Goal: Communication & Community: Answer question/provide support

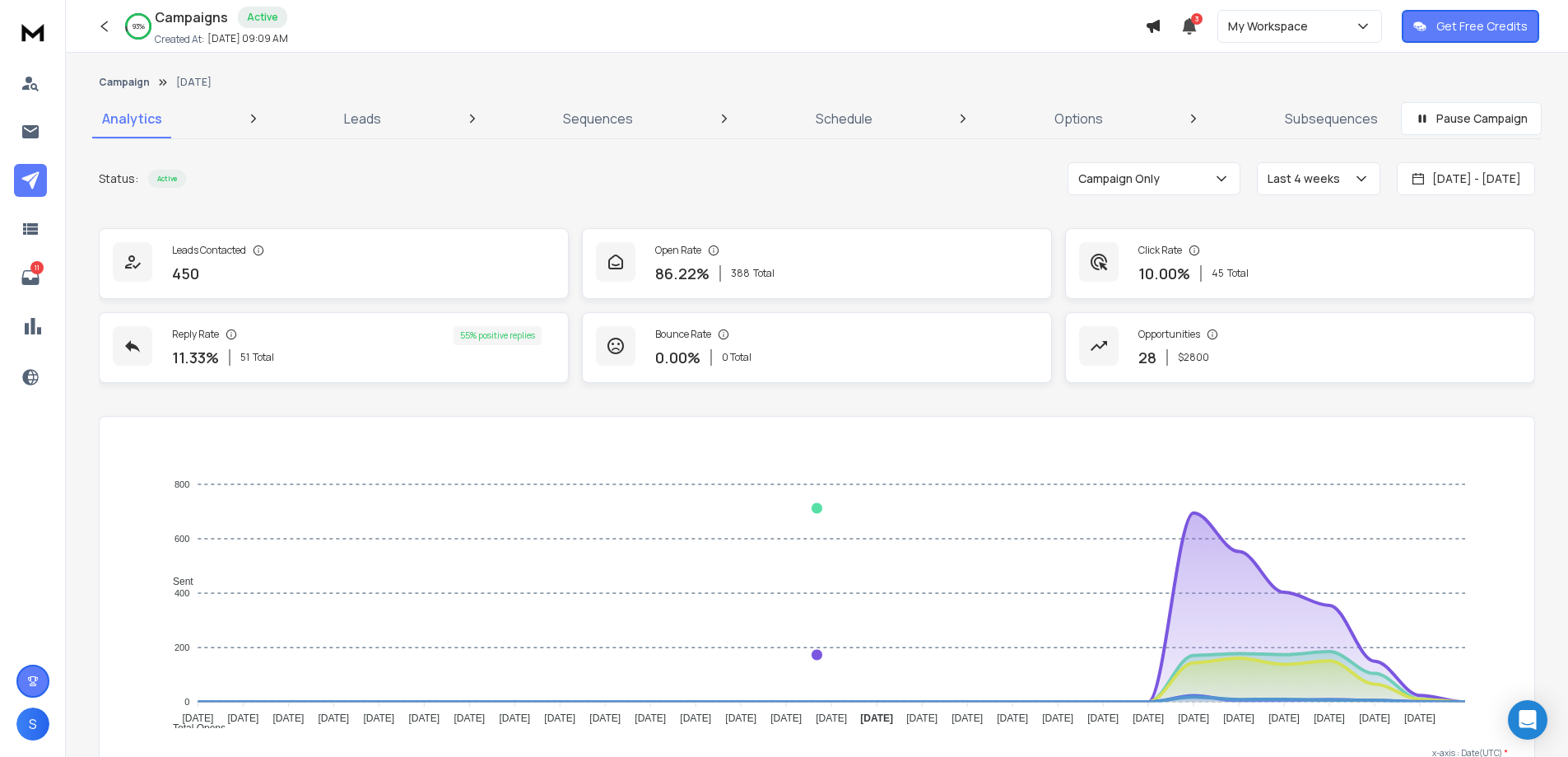
click at [30, 281] on icon at bounding box center [30, 277] width 18 height 15
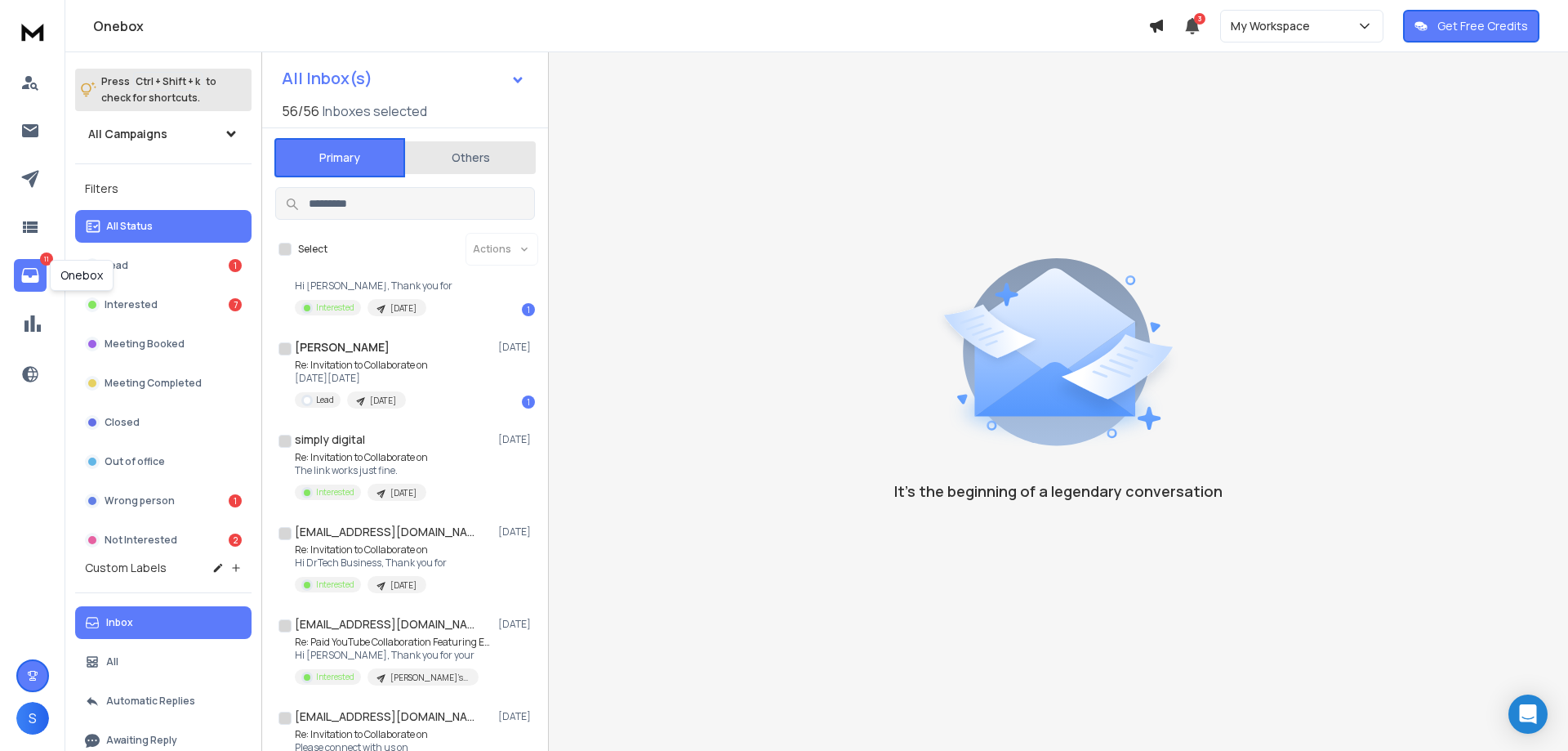
scroll to position [327, 0]
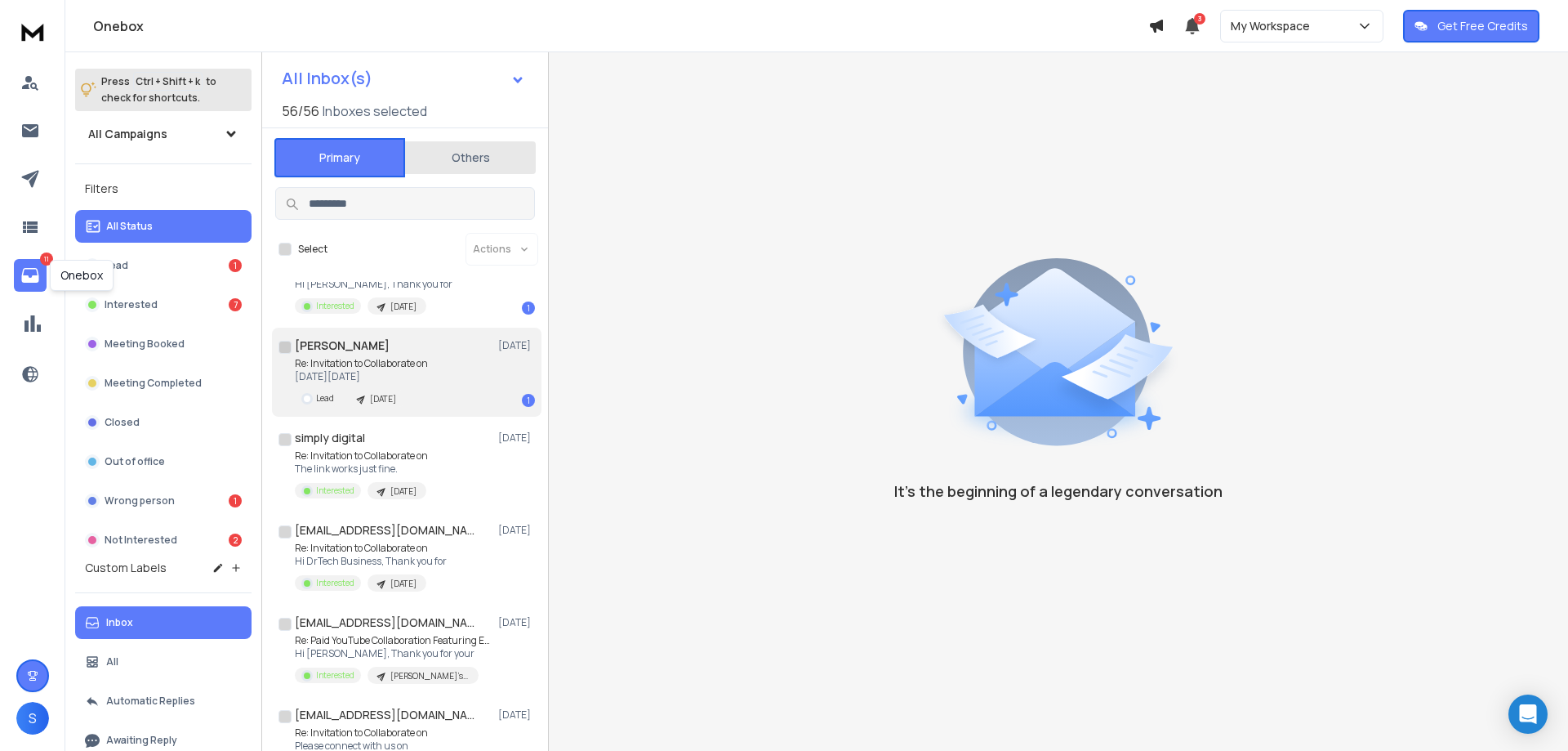
click at [366, 362] on p "Re: Invitation to Collaborate on" at bounding box center [361, 363] width 133 height 13
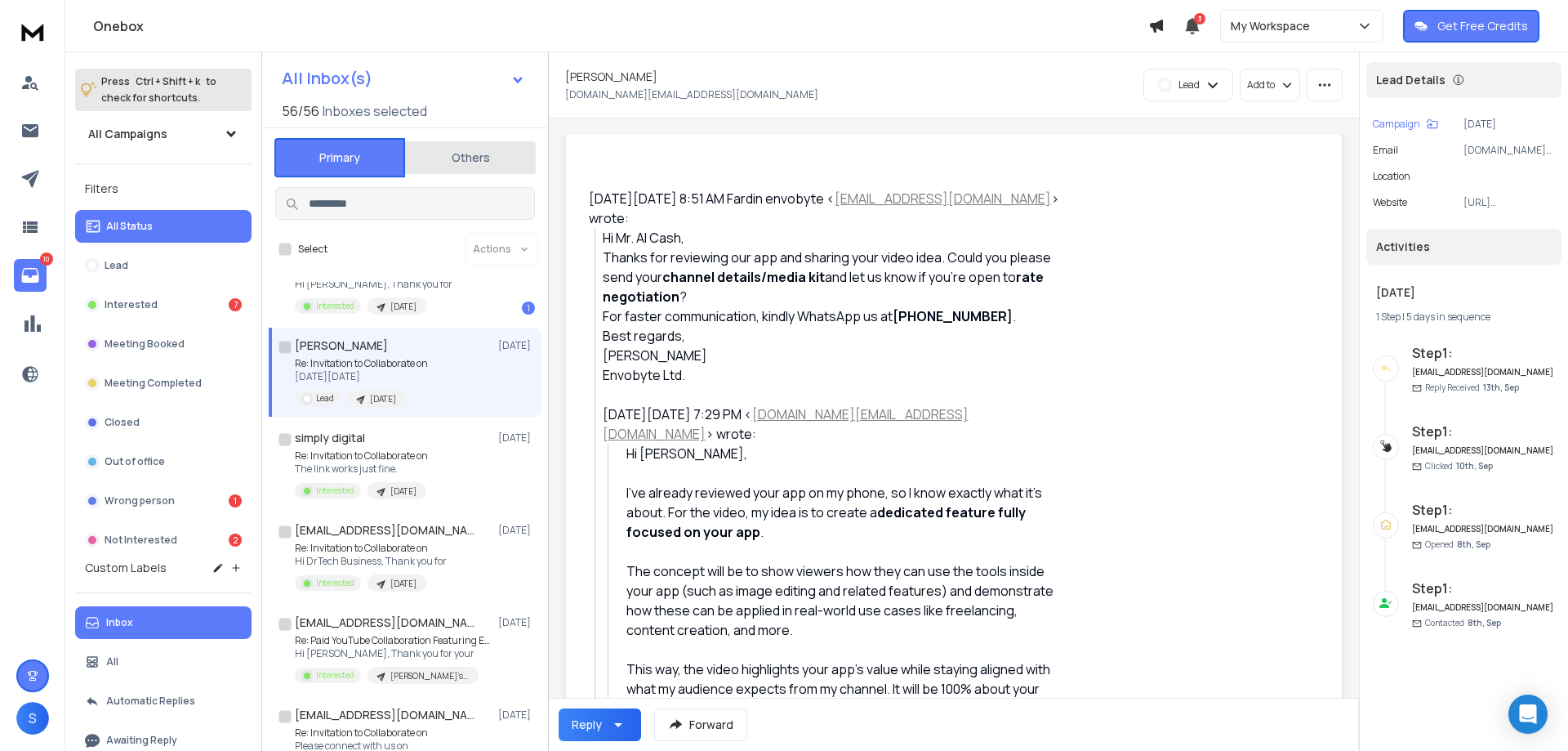
scroll to position [245, 0]
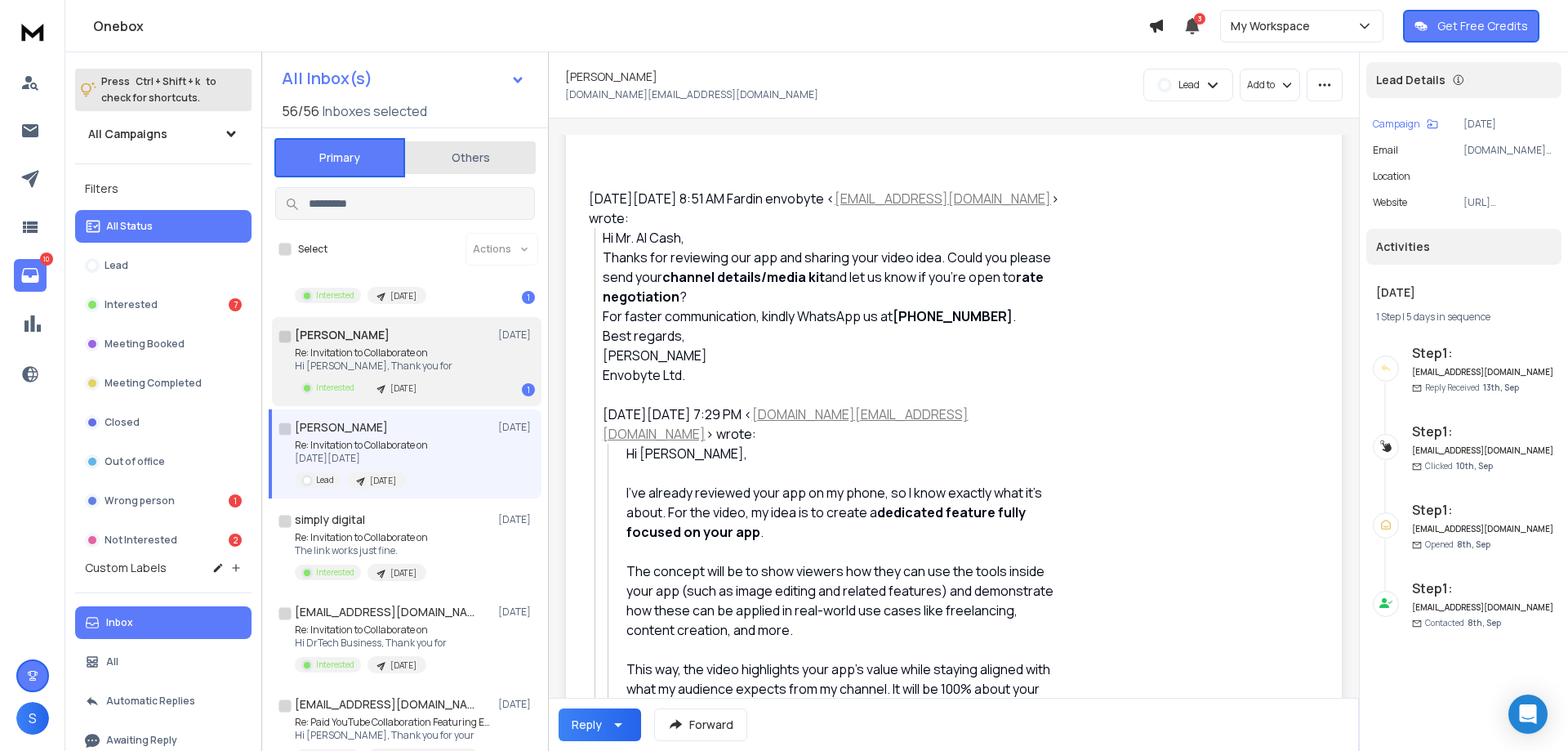
click at [359, 339] on h1 "[PERSON_NAME]" at bounding box center [342, 335] width 95 height 17
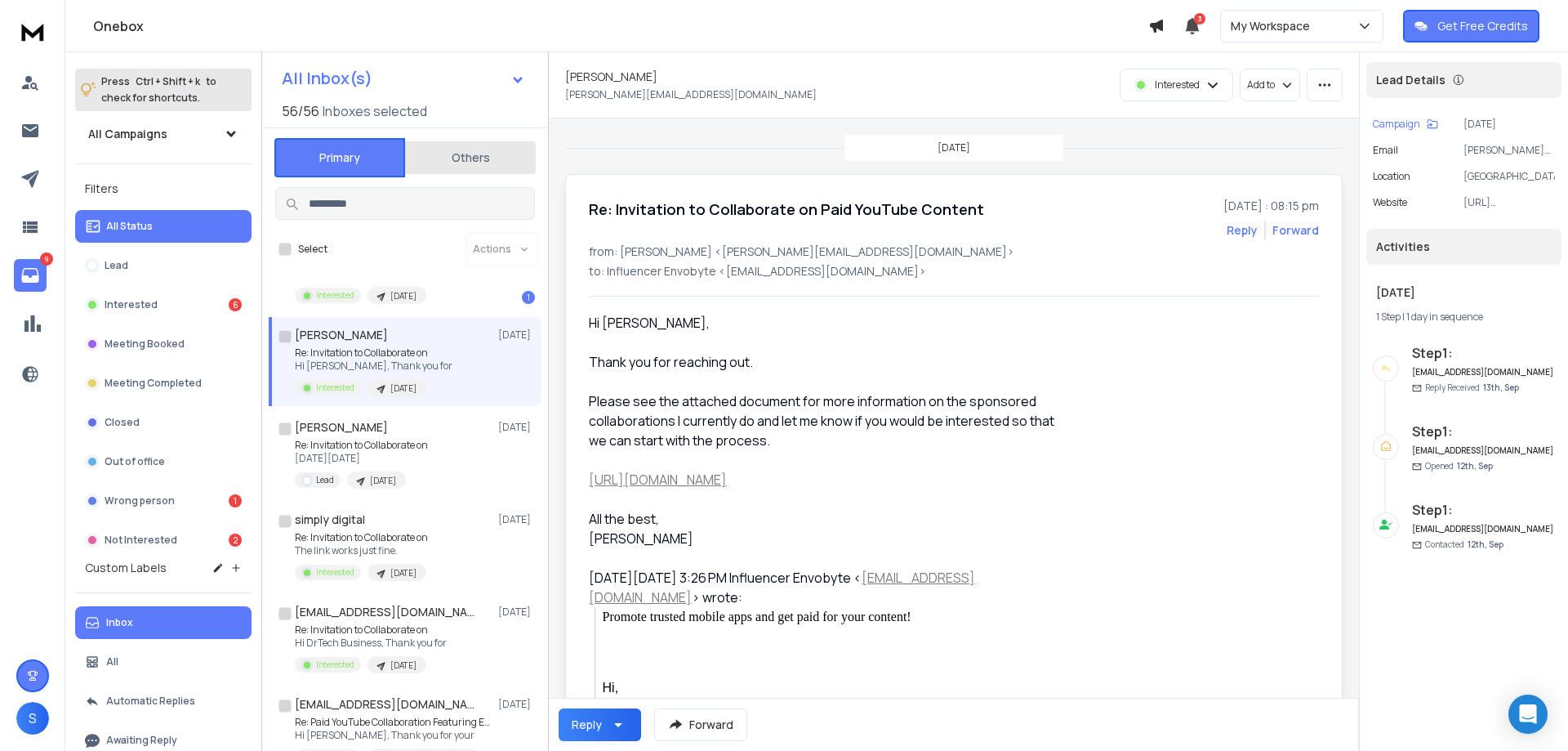
click at [757, 351] on div at bounding box center [827, 342] width 477 height 19
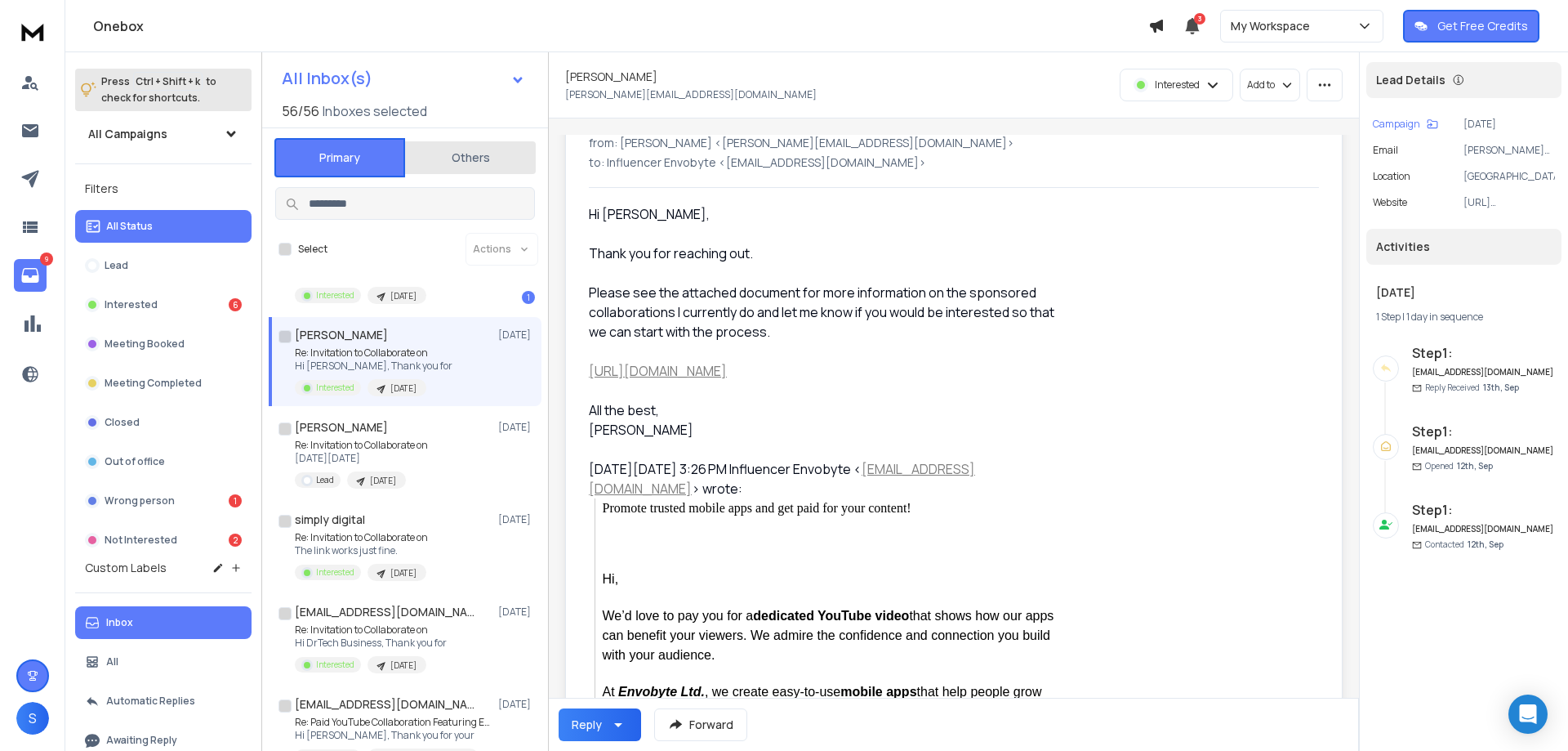
scroll to position [82, 0]
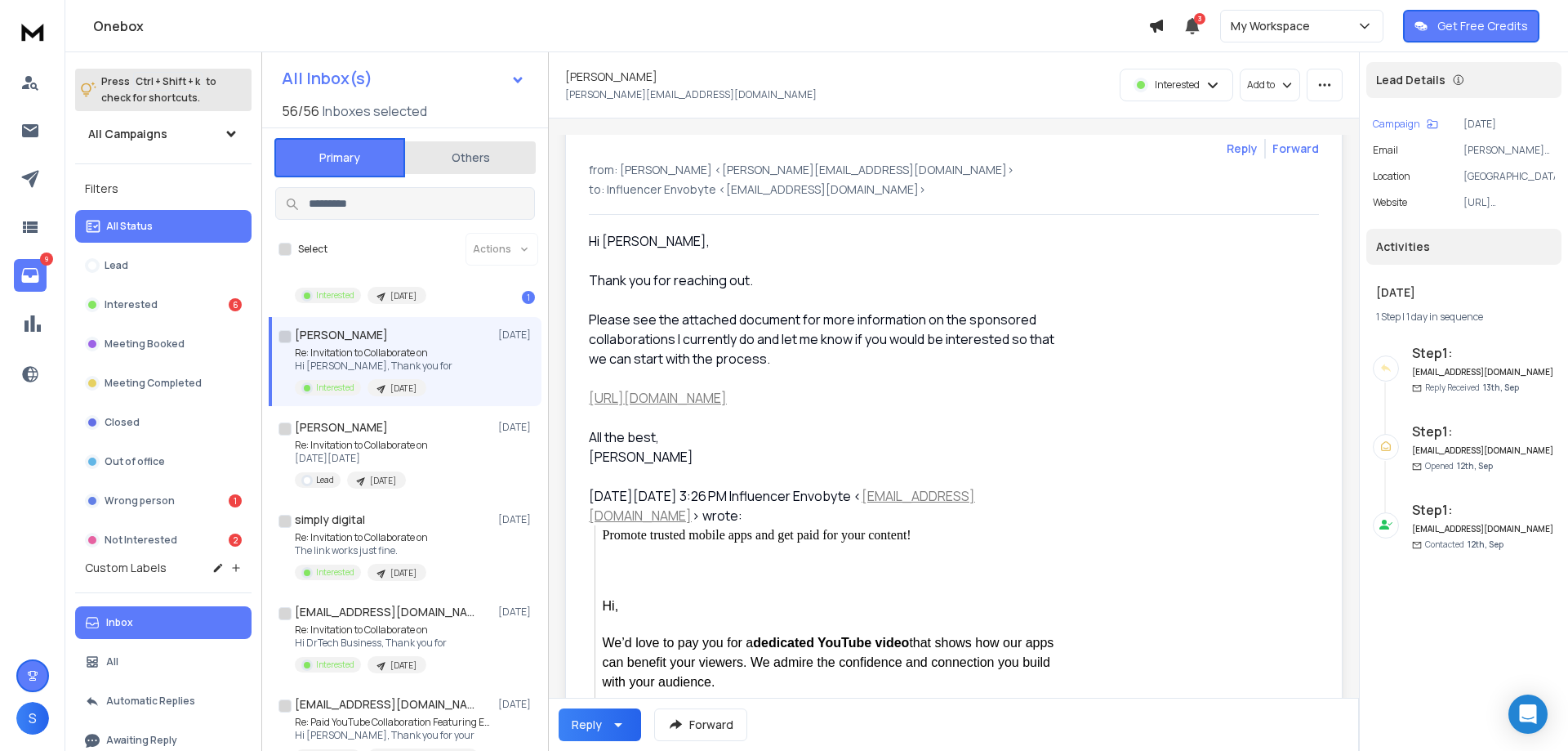
click at [655, 397] on link "[URL][DOMAIN_NAME]" at bounding box center [657, 397] width 138 height 18
click at [1523, 202] on p "[URL][DOMAIN_NAME]" at bounding box center [1509, 203] width 91 height 13
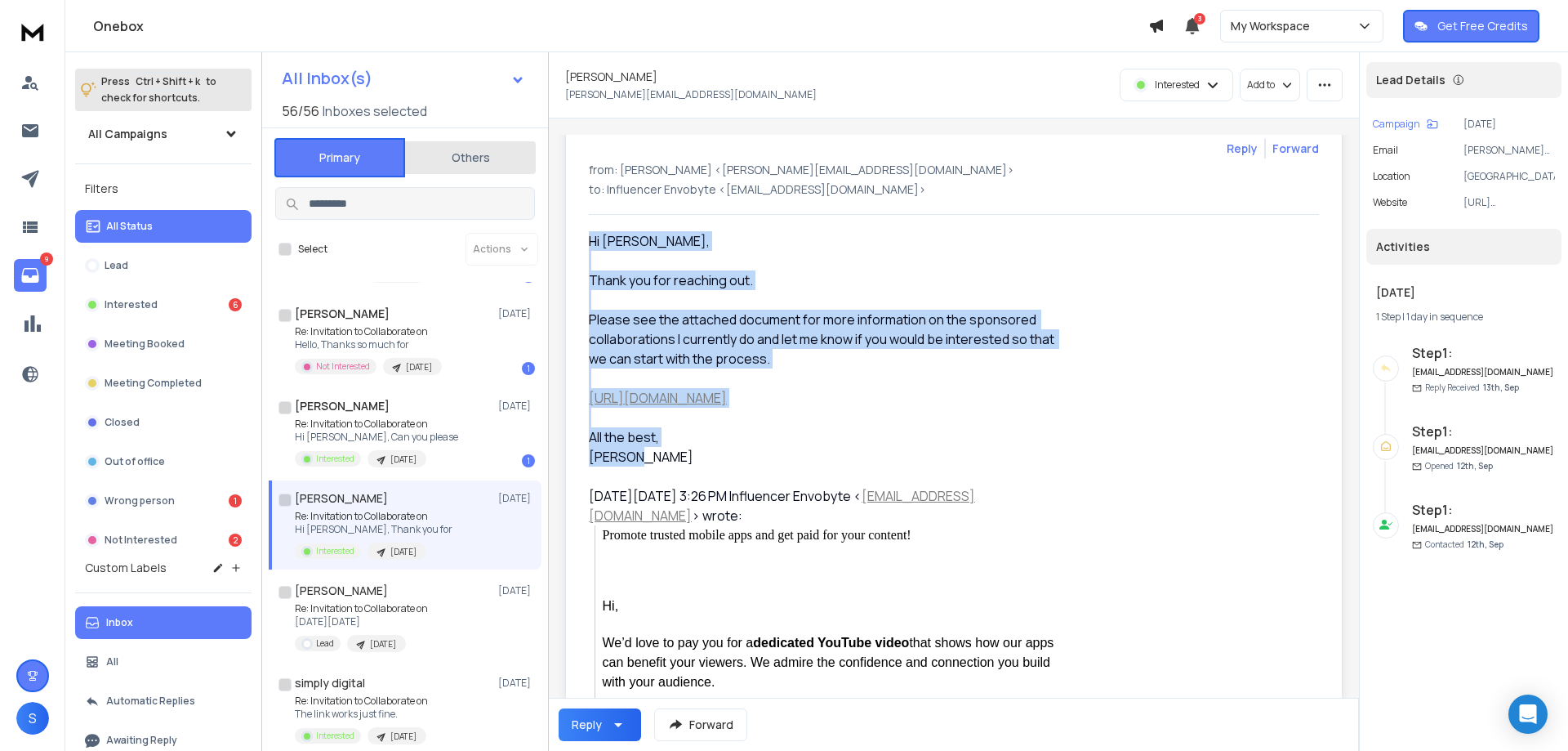
drag, startPoint x: 588, startPoint y: 233, endPoint x: 662, endPoint y: 479, distance: 256.9
click at [662, 479] on div "Re: Invitation to Collaborate on Paid YouTube Content [DATE] : 08:15 pm Reply F…" at bounding box center [953, 622] width 778 height 1061
copy div "Hi [PERSON_NAME], Thank you for reaching out. Please see the attached document …"
